Goal: Navigation & Orientation: Find specific page/section

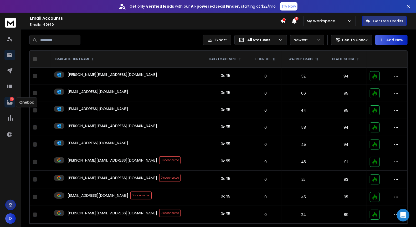
click at [8, 99] on link "16" at bounding box center [9, 102] width 10 height 10
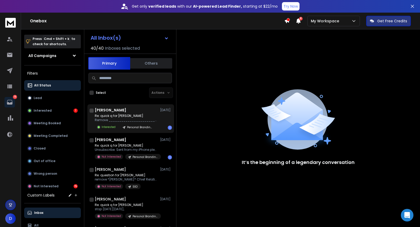
click at [124, 113] on div "Matteo Bava 11 Aug Re: quick q for Matteo Remove ______________________________…" at bounding box center [133, 118] width 77 height 22
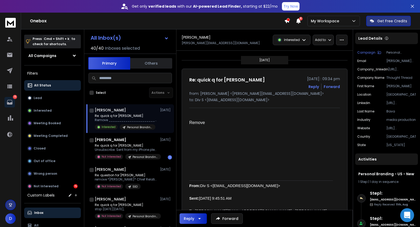
click at [408, 217] on icon "Open Intercom Messenger" at bounding box center [407, 215] width 6 height 7
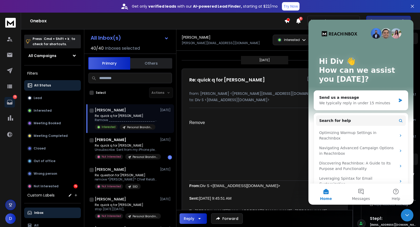
click at [190, 18] on h1 "Onebox" at bounding box center [157, 21] width 254 height 6
click at [409, 214] on icon "Close Intercom Messenger" at bounding box center [407, 215] width 6 height 6
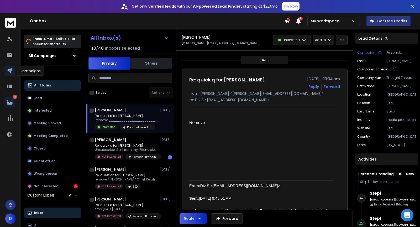
click at [10, 72] on icon at bounding box center [10, 71] width 6 height 6
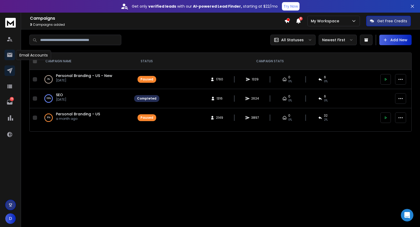
click at [12, 53] on icon at bounding box center [9, 55] width 5 height 4
